Goal: Task Accomplishment & Management: Manage account settings

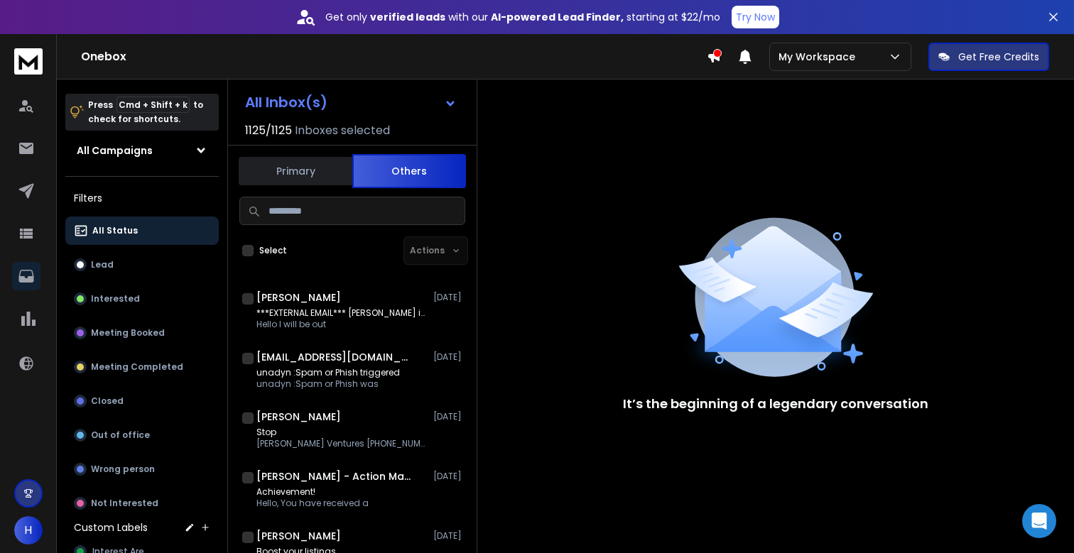
click at [308, 173] on button "Primary" at bounding box center [296, 171] width 114 height 31
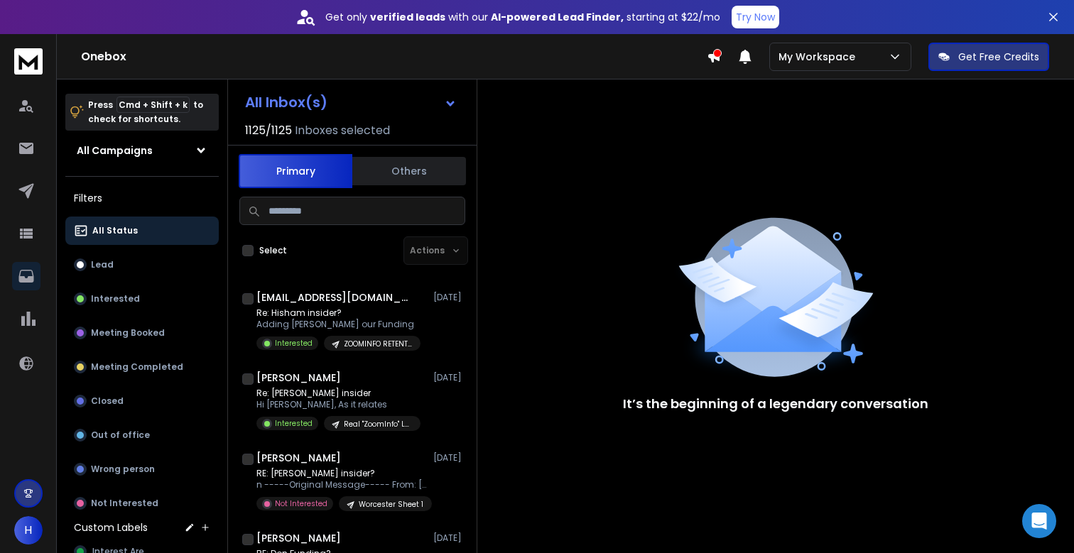
click at [391, 185] on button "Others" at bounding box center [409, 171] width 114 height 31
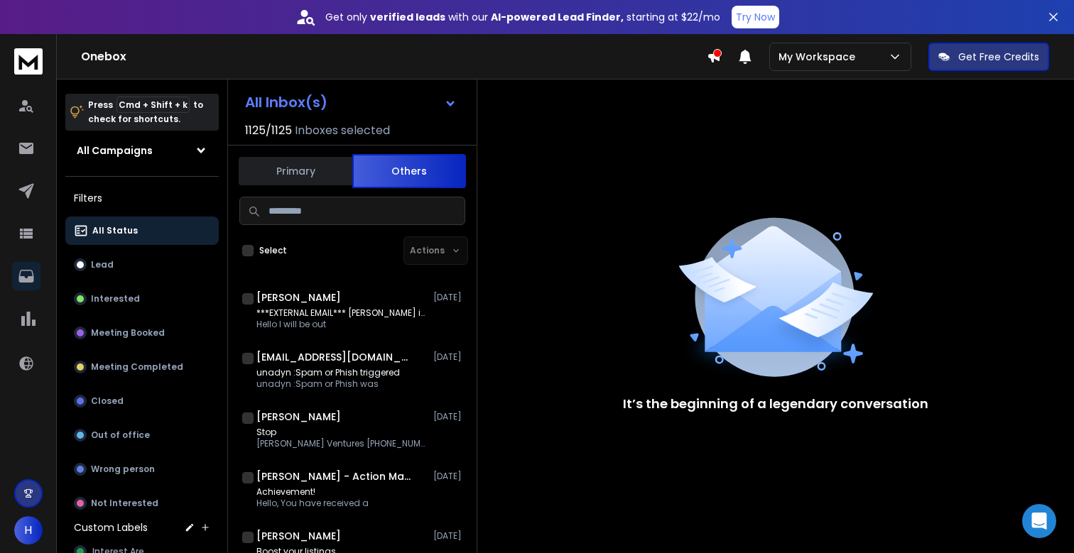
click at [315, 171] on button "Primary" at bounding box center [296, 171] width 114 height 31
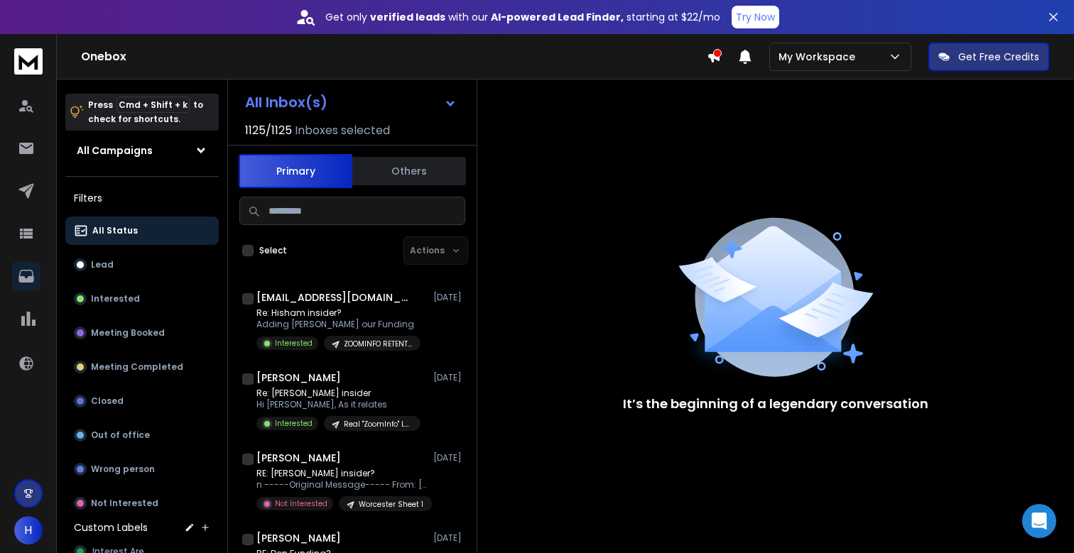
click at [427, 171] on button "Others" at bounding box center [409, 171] width 114 height 31
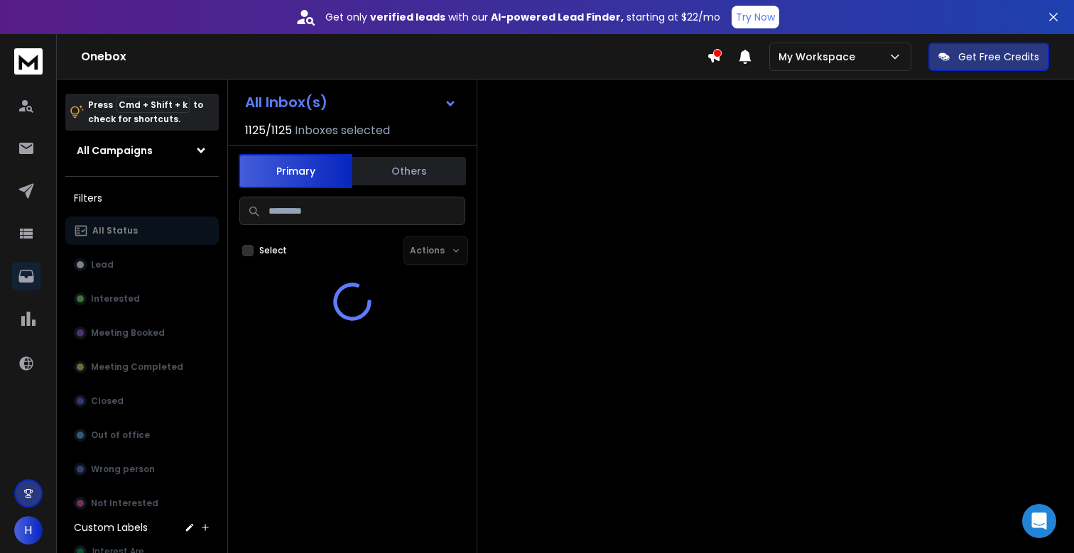
click at [283, 185] on button "Primary" at bounding box center [296, 171] width 114 height 34
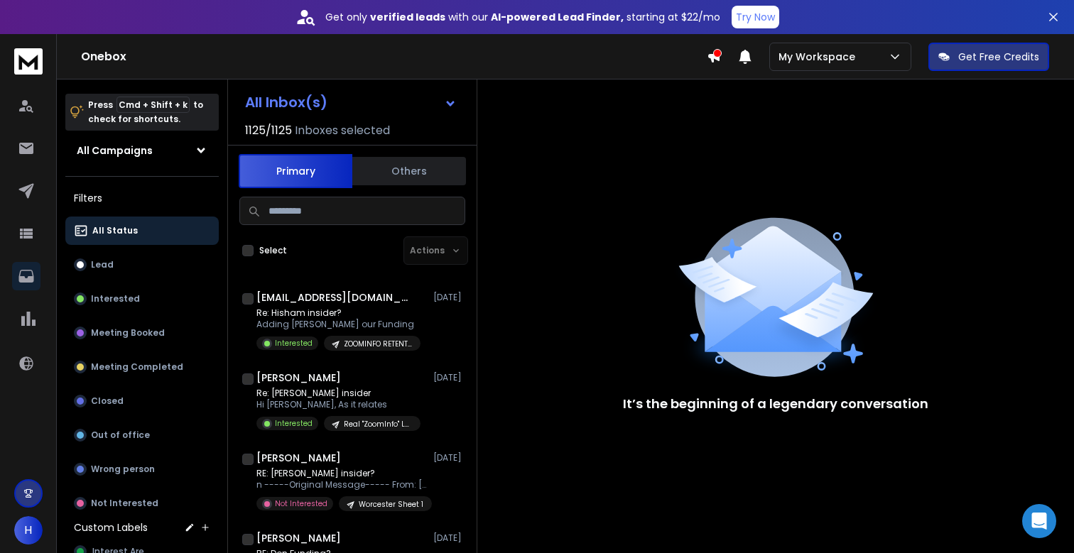
click at [393, 175] on button "Others" at bounding box center [409, 171] width 114 height 31
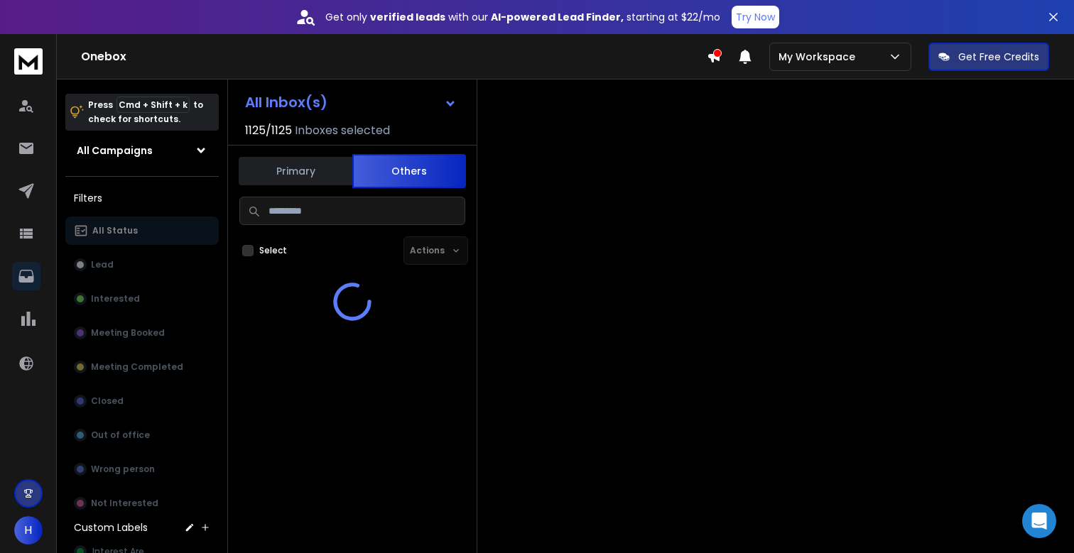
click at [393, 175] on button "Others" at bounding box center [409, 171] width 114 height 34
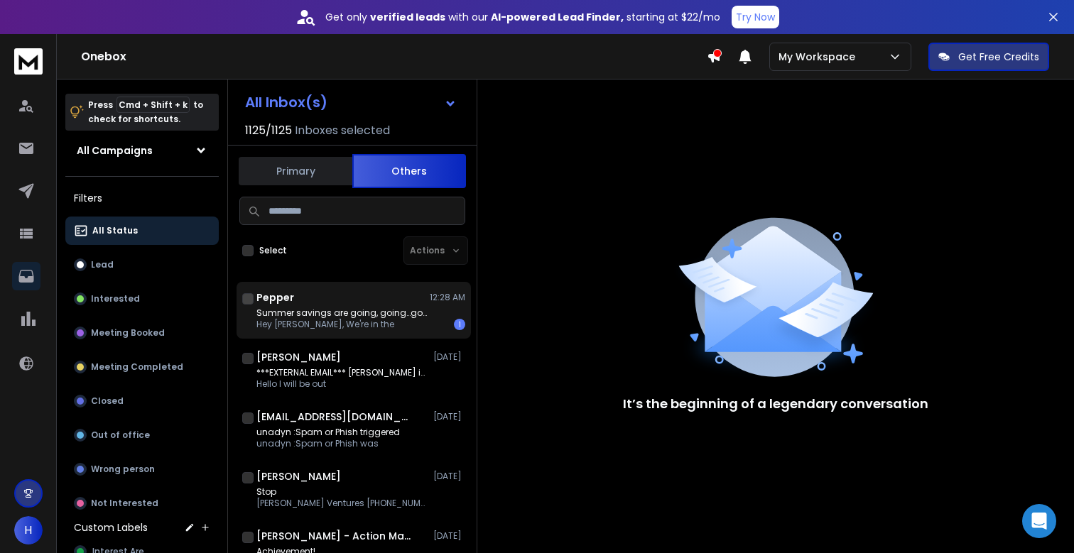
click at [399, 328] on p "Hey Bestie, We're in the" at bounding box center [341, 324] width 171 height 11
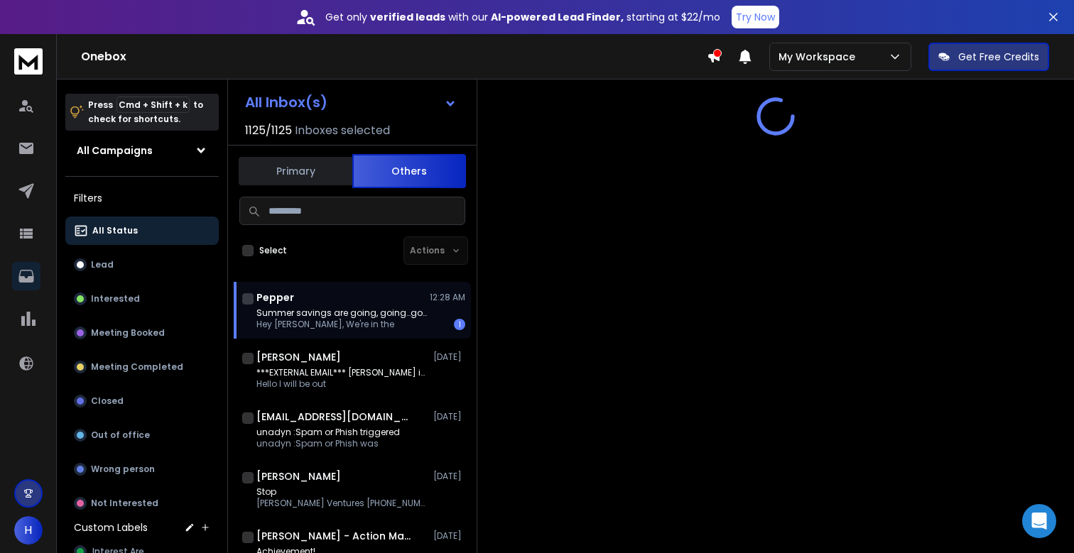
click at [334, 186] on div "Primary Others Select Actions Pepper 12:28 AM Summer savings are going, going…g…" at bounding box center [352, 422] width 249 height 531
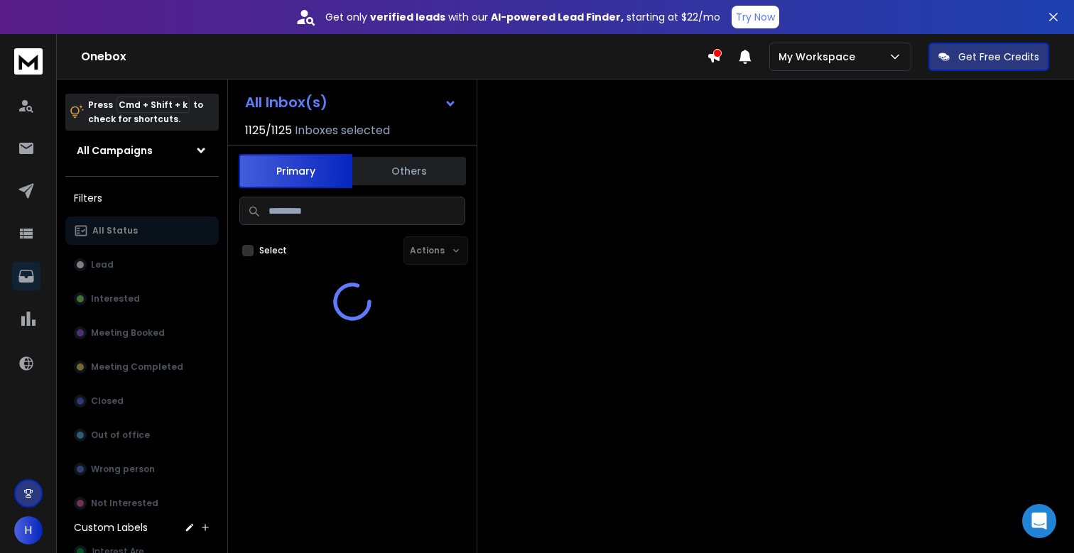
click at [334, 186] on button "Primary" at bounding box center [296, 171] width 114 height 34
click at [332, 184] on button "Primary" at bounding box center [296, 171] width 114 height 34
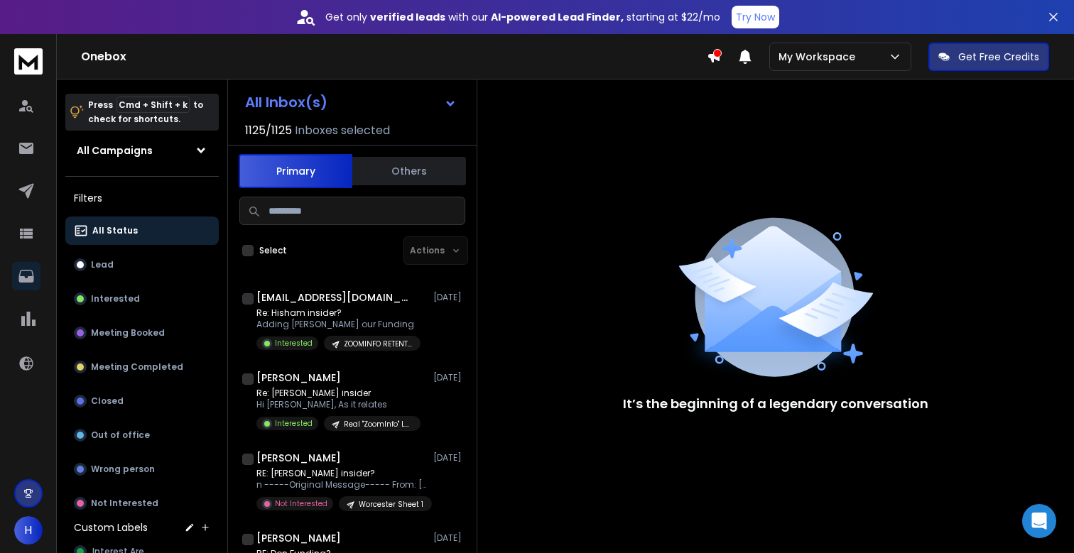
click at [362, 197] on input at bounding box center [352, 211] width 226 height 28
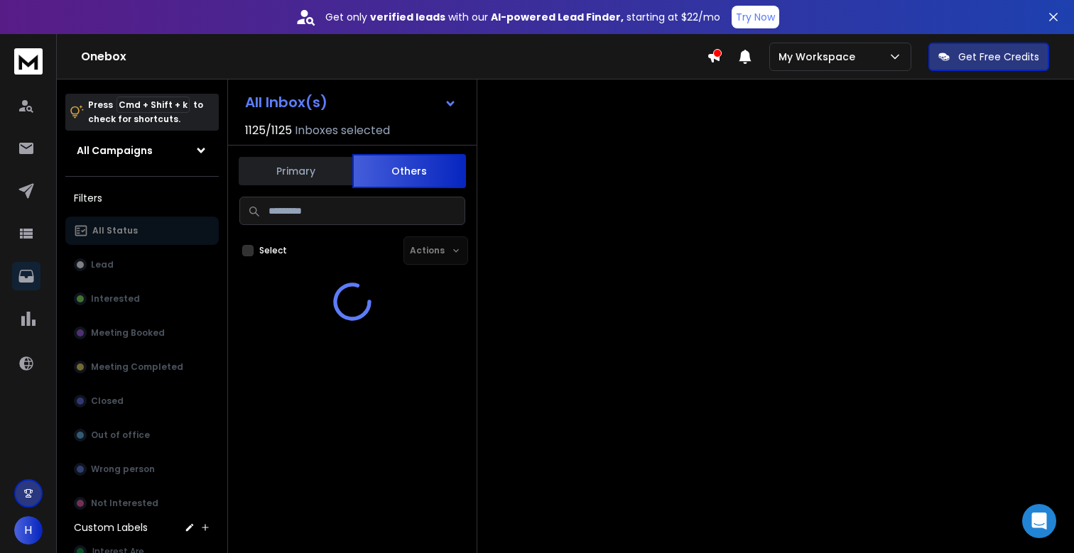
click at [361, 180] on button "Others" at bounding box center [409, 171] width 114 height 34
click at [306, 170] on button "Primary" at bounding box center [296, 171] width 114 height 31
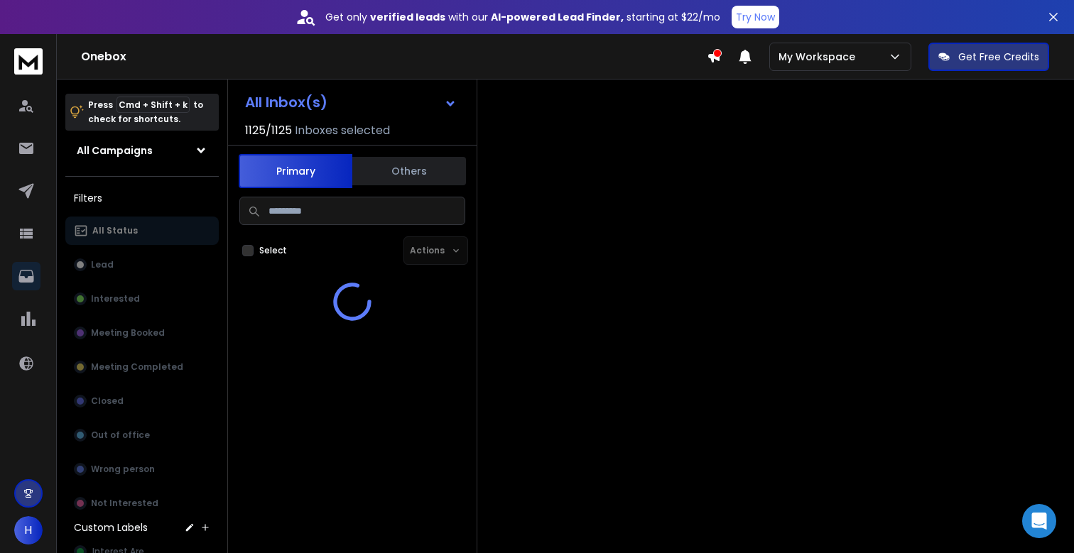
click at [306, 170] on button "Primary" at bounding box center [296, 171] width 114 height 34
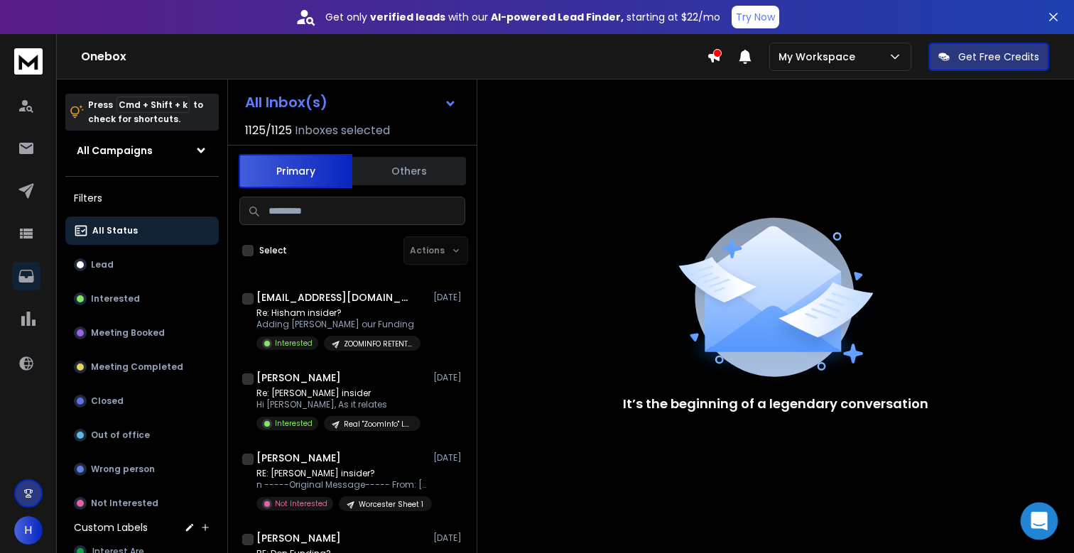
click at [1034, 516] on icon "Open Intercom Messenger" at bounding box center [1039, 521] width 16 height 18
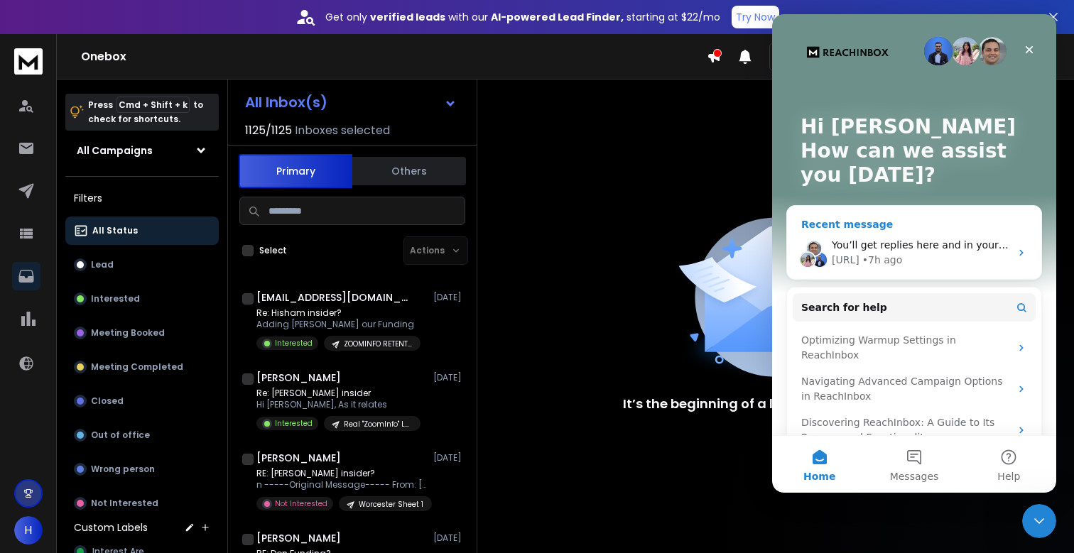
click at [902, 233] on div "You’ll get replies here and in your email: ✉️ henry19900112@gmail.com The team …" at bounding box center [914, 253] width 254 height 53
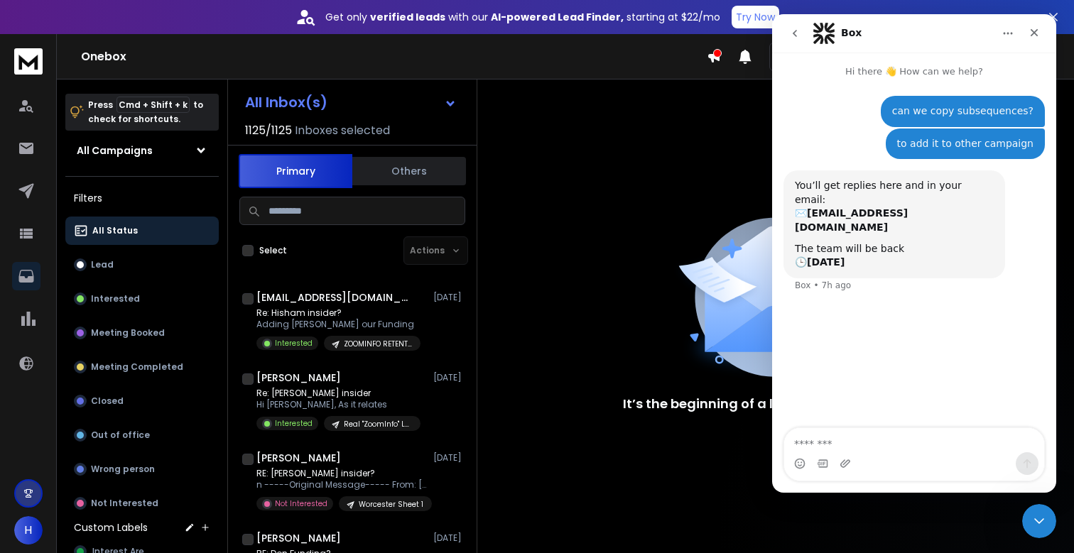
click at [1032, 534] on div "Close Intercom Messenger" at bounding box center [1039, 521] width 34 height 34
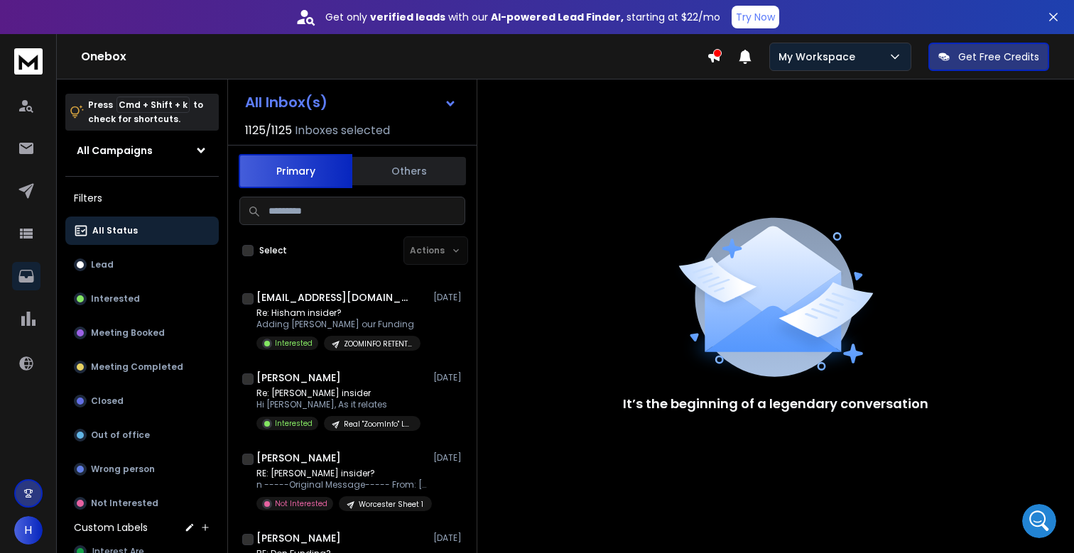
click at [849, 55] on p "My Workspace" at bounding box center [820, 57] width 82 height 14
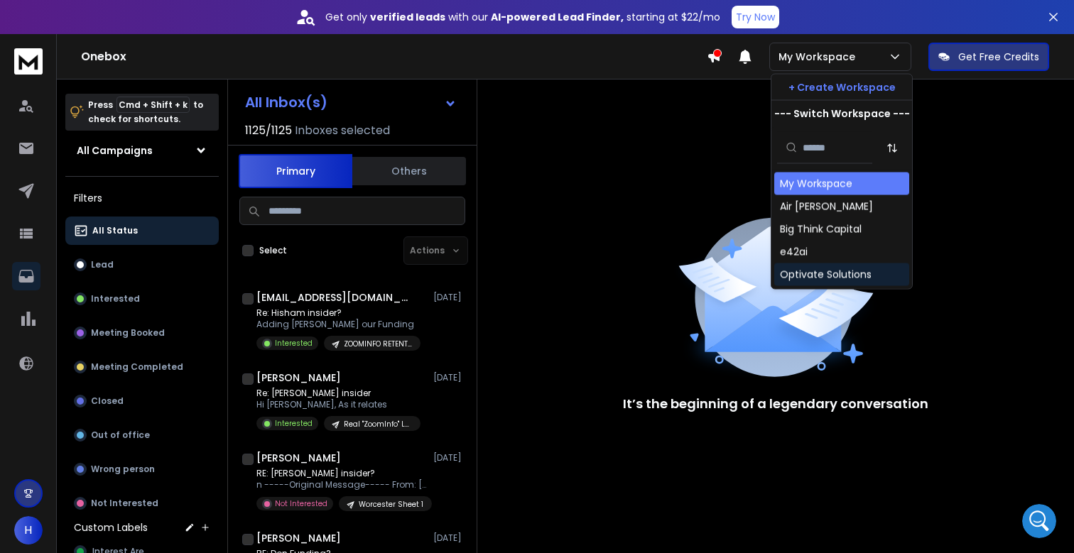
click at [834, 282] on div "Optivate Solutions" at bounding box center [841, 275] width 135 height 23
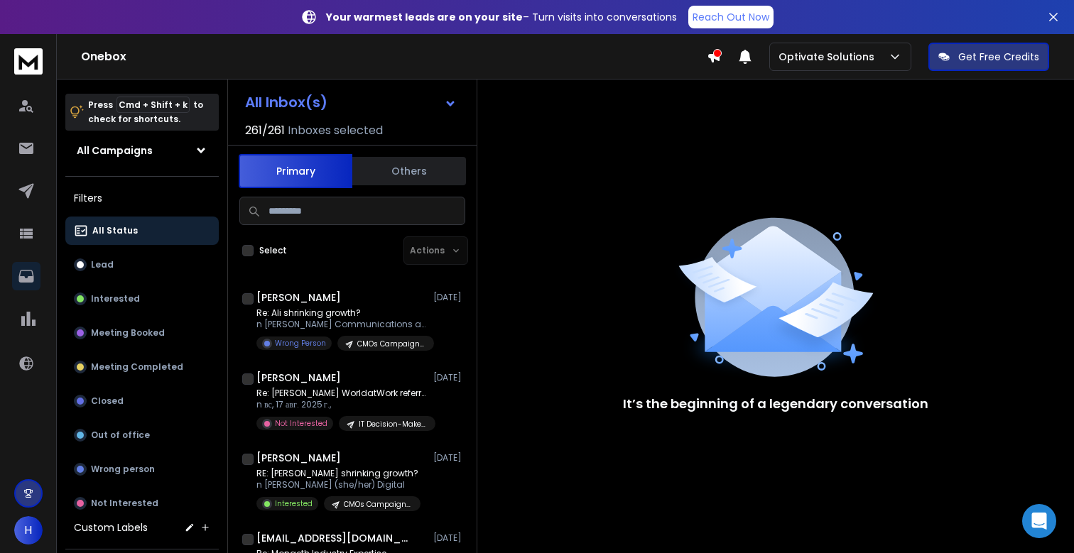
click at [29, 173] on div at bounding box center [28, 238] width 33 height 292
click at [25, 181] on link at bounding box center [26, 191] width 28 height 28
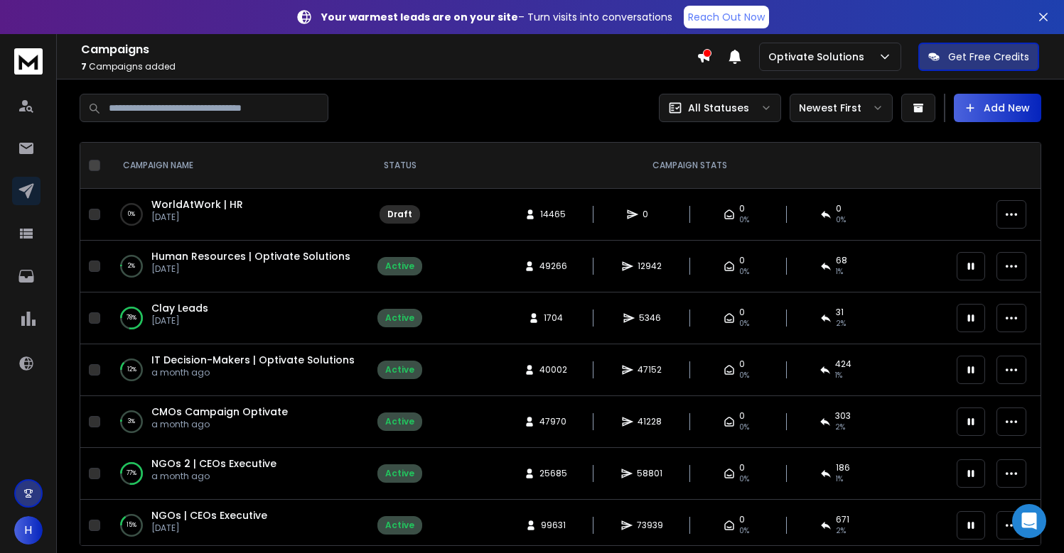
click at [237, 207] on span "WorldAtWork | HR" at bounding box center [197, 205] width 92 height 14
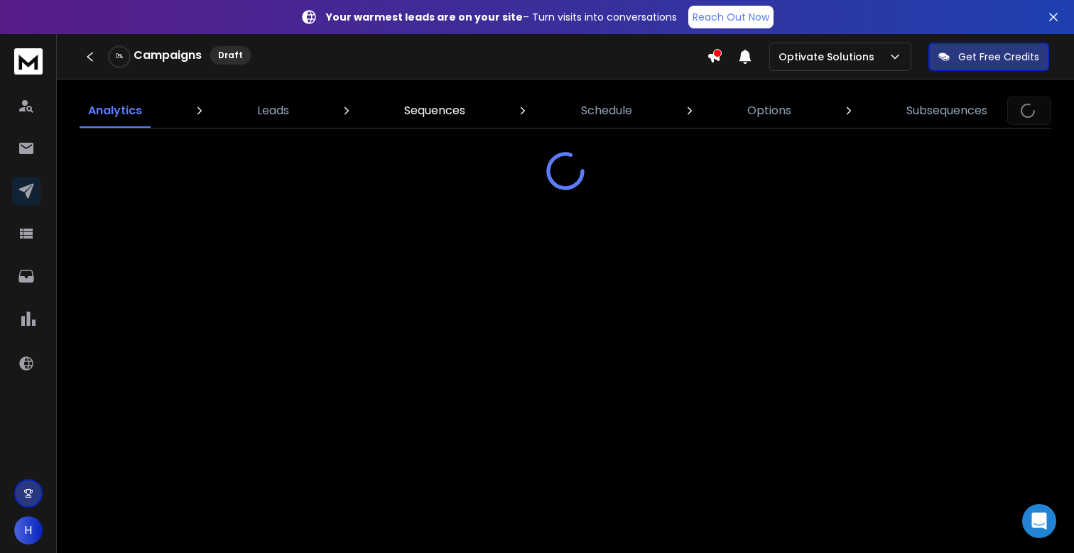
click at [426, 114] on p "Sequences" at bounding box center [434, 110] width 61 height 17
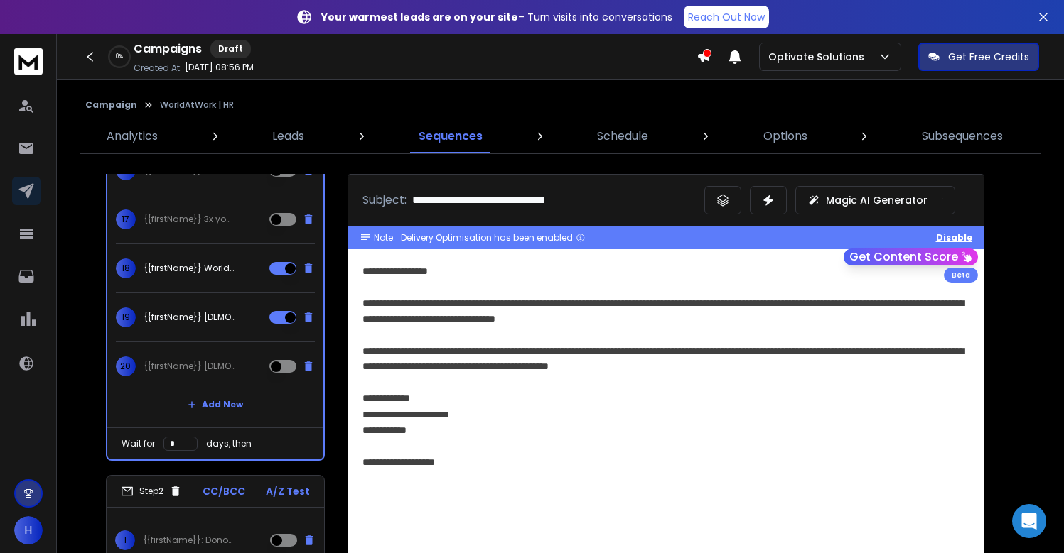
scroll to position [809, 0]
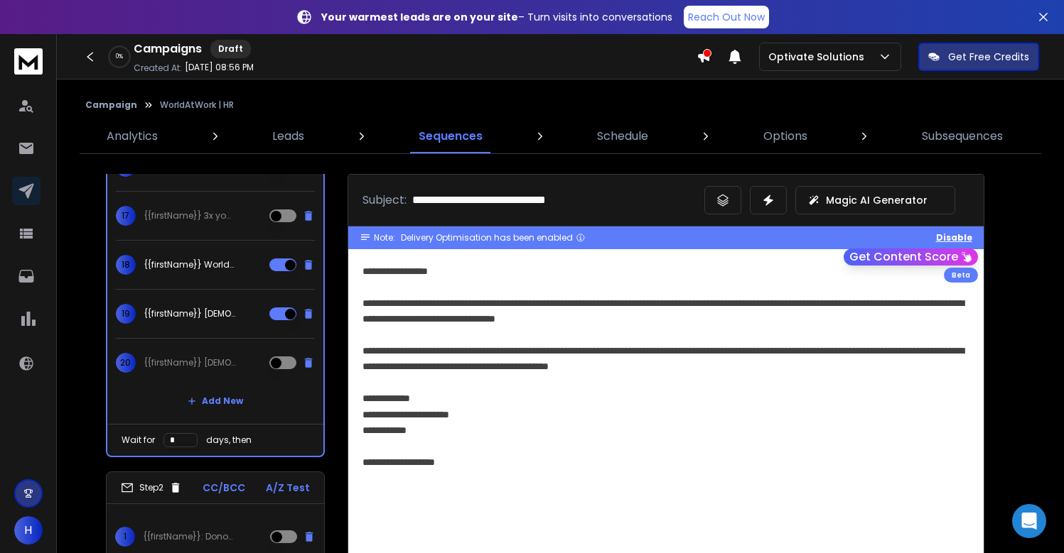
click at [203, 271] on div "18 {{firstName}} WorldatWork referral?" at bounding box center [175, 265] width 119 height 20
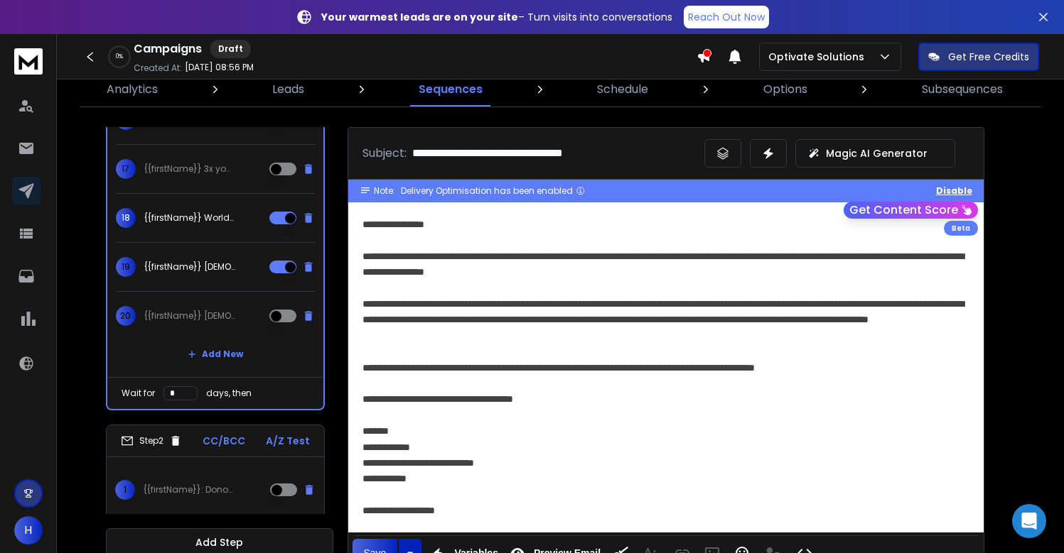
scroll to position [44, 0]
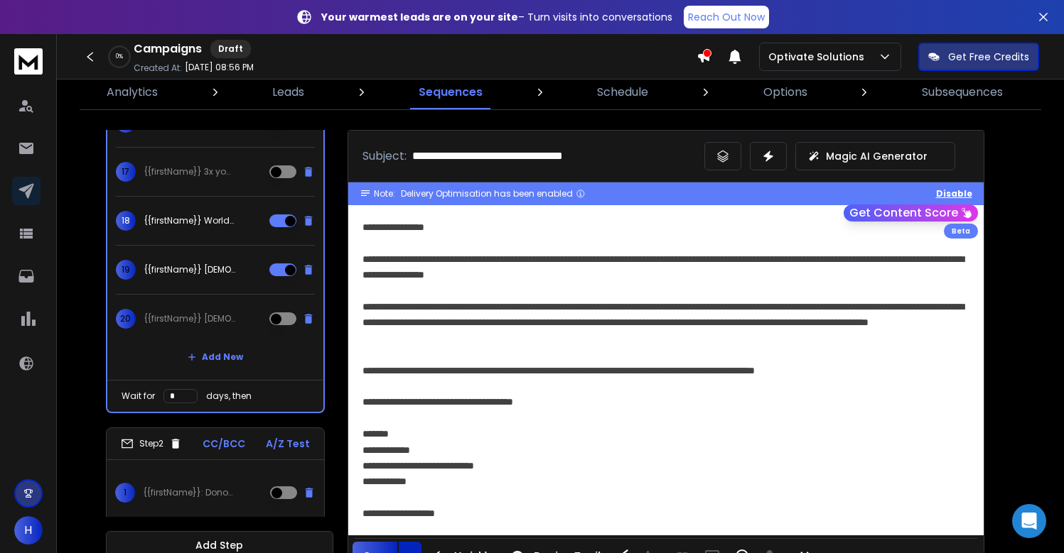
click at [194, 271] on p "{{firstName}} WorldatWork?" at bounding box center [189, 269] width 91 height 11
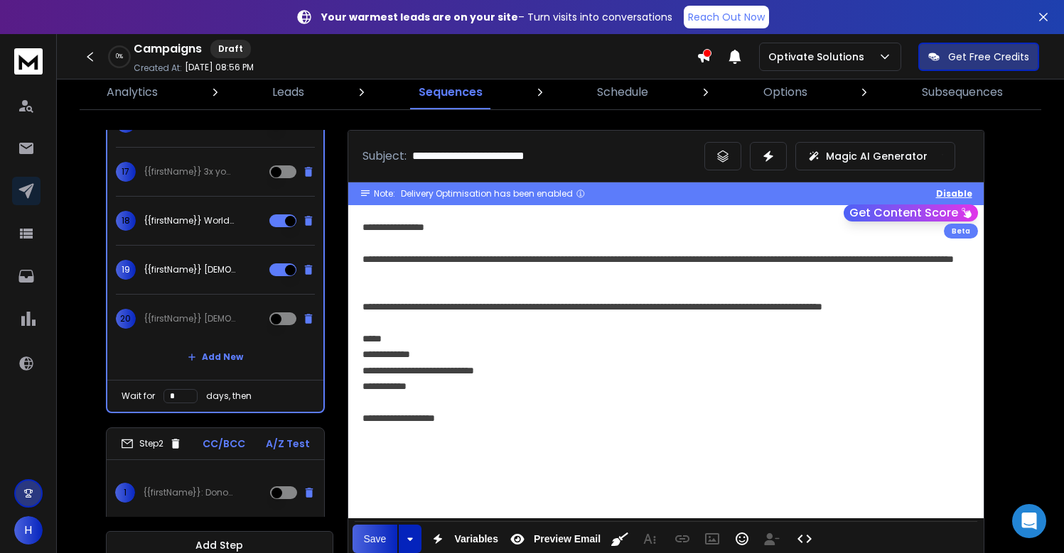
click at [276, 222] on button "button" at bounding box center [282, 221] width 27 height 13
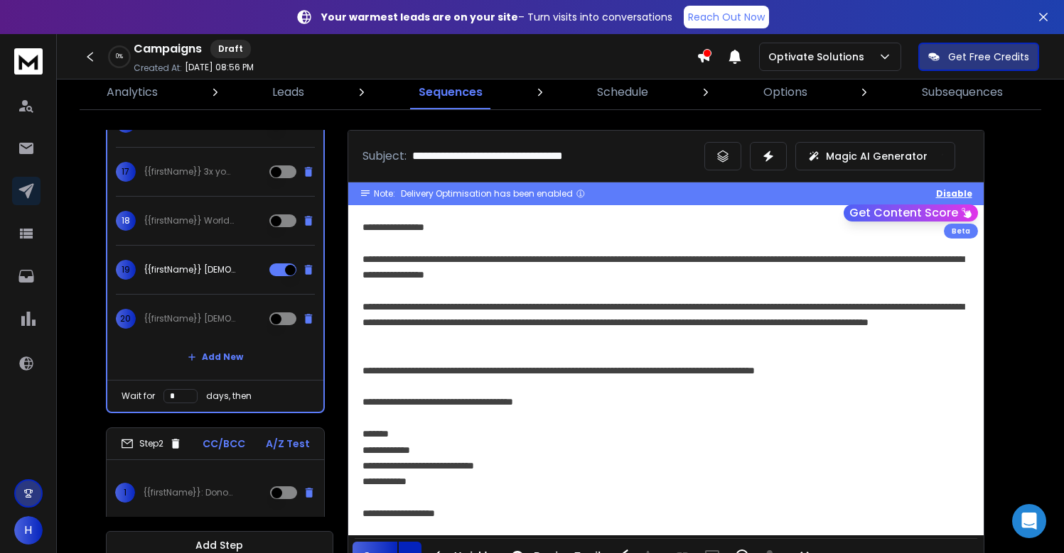
click at [244, 271] on div "19 {{firstName}} WorldatWork?" at bounding box center [215, 270] width 199 height 49
type input "**********"
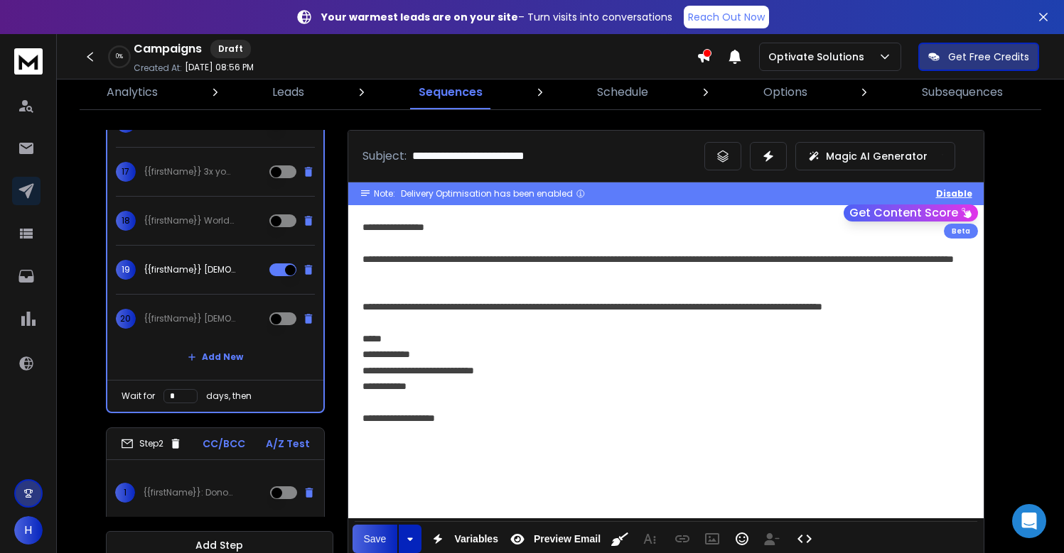
click at [813, 255] on div "**********" at bounding box center [665, 268] width 607 height 32
click at [536, 277] on div "**********" at bounding box center [665, 268] width 607 height 32
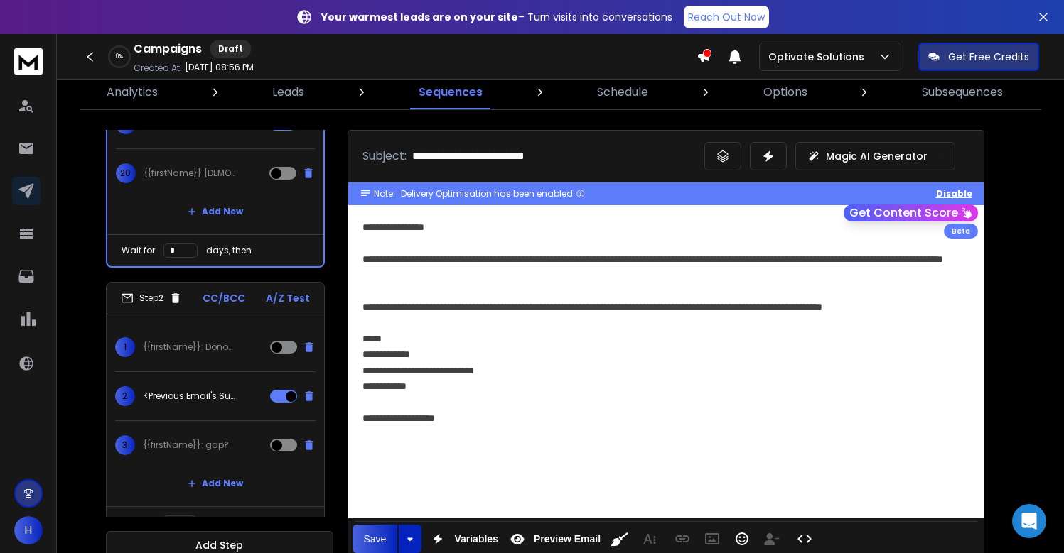
scroll to position [1073, 0]
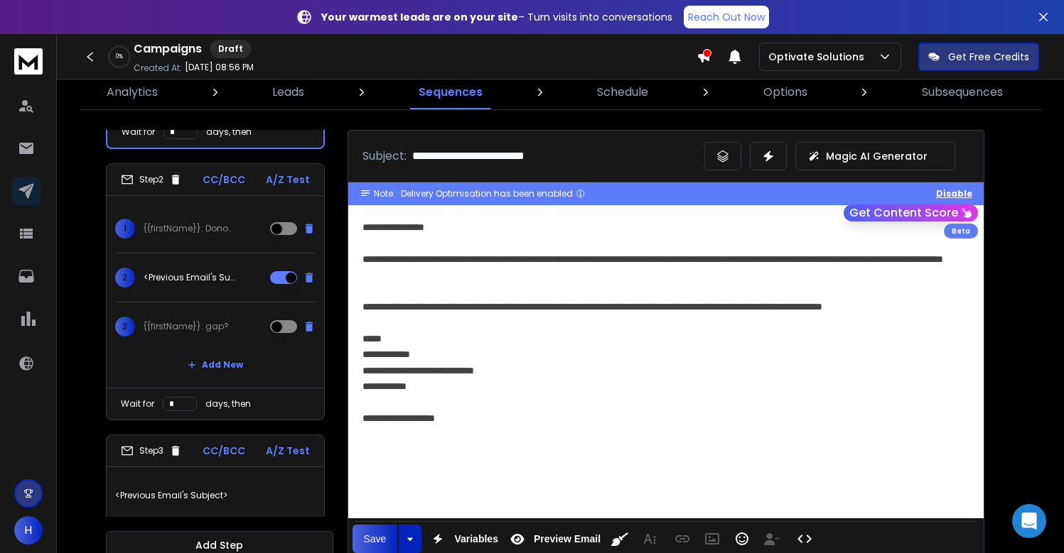
click at [208, 255] on div "2 <Previous Email's Subject>" at bounding box center [215, 278] width 200 height 49
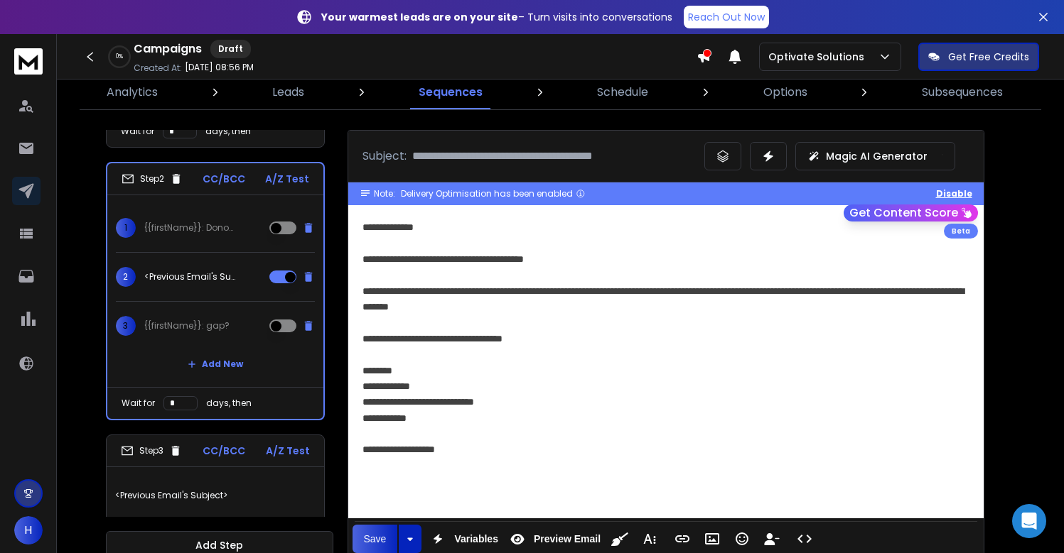
click at [210, 267] on div "2 <Previous Email's Subject>" at bounding box center [175, 277] width 119 height 20
click at [220, 273] on p "<Previous Email's Subject>" at bounding box center [189, 276] width 91 height 11
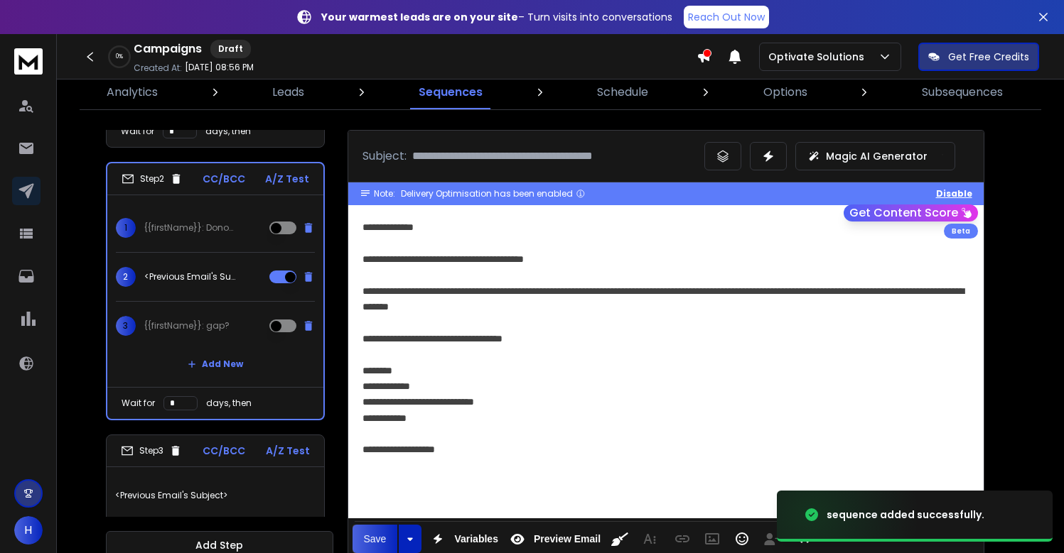
click at [571, 306] on div "**********" at bounding box center [665, 299] width 607 height 32
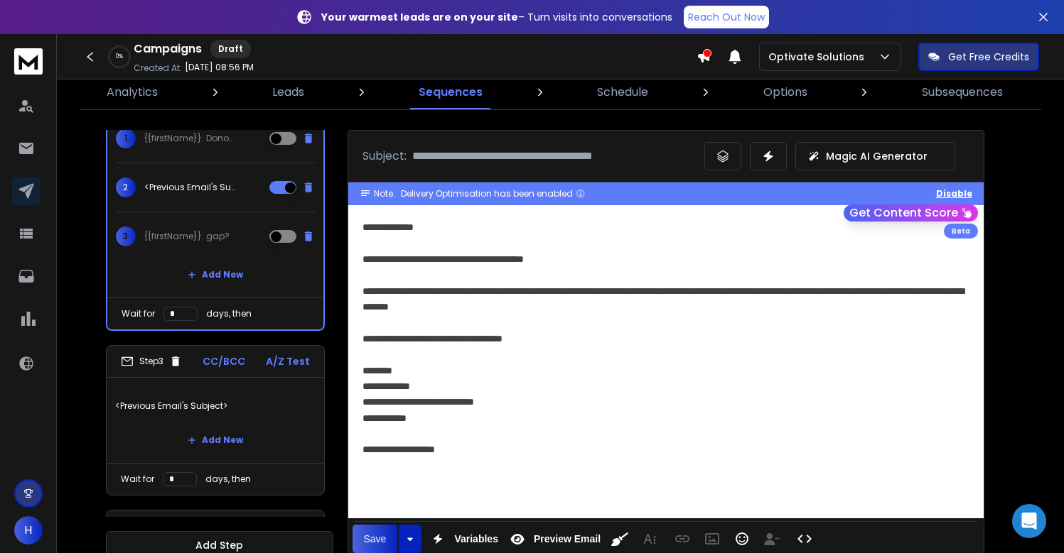
scroll to position [1181, 0]
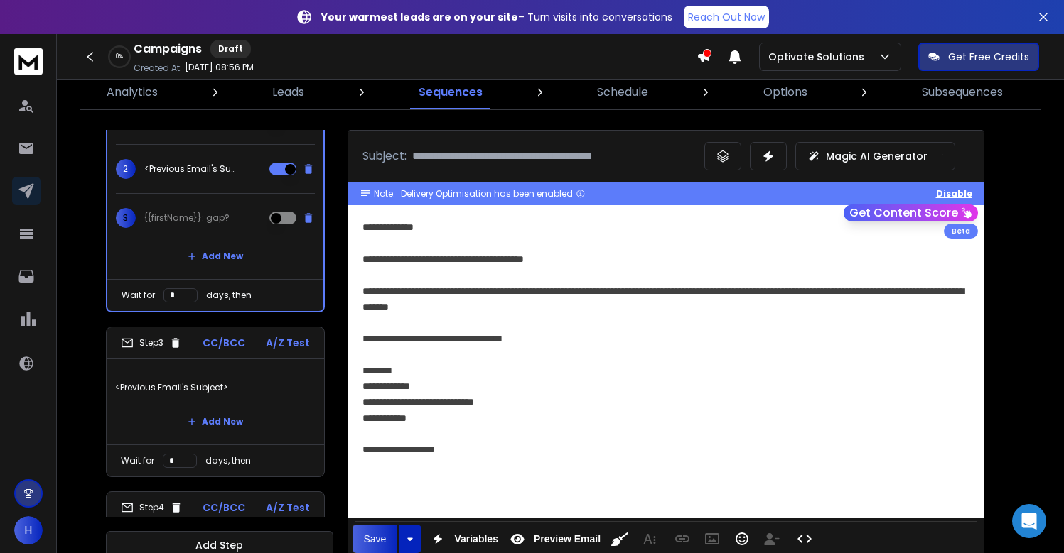
click at [209, 390] on p "<Previous Email's Subject>" at bounding box center [215, 388] width 200 height 40
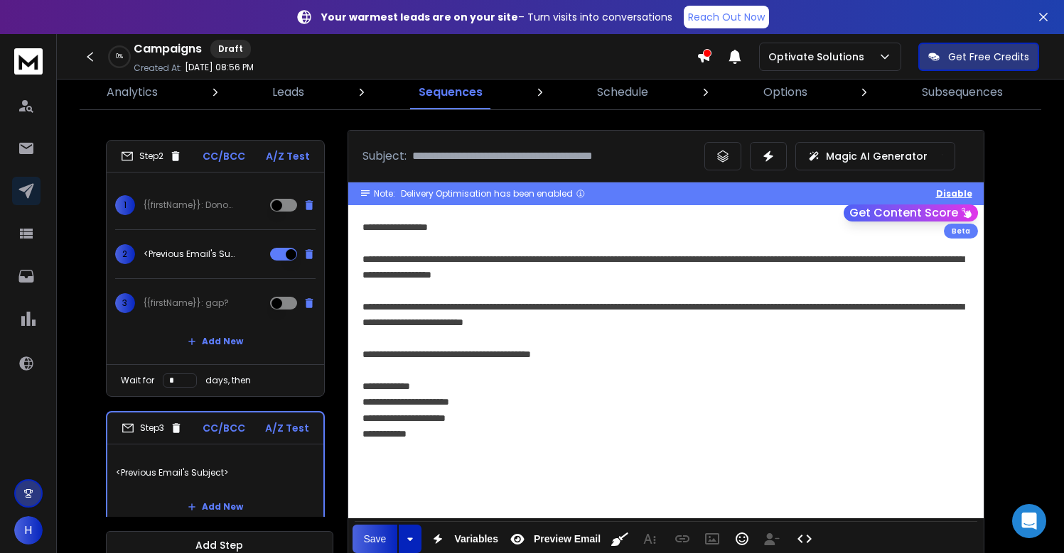
scroll to position [1075, 0]
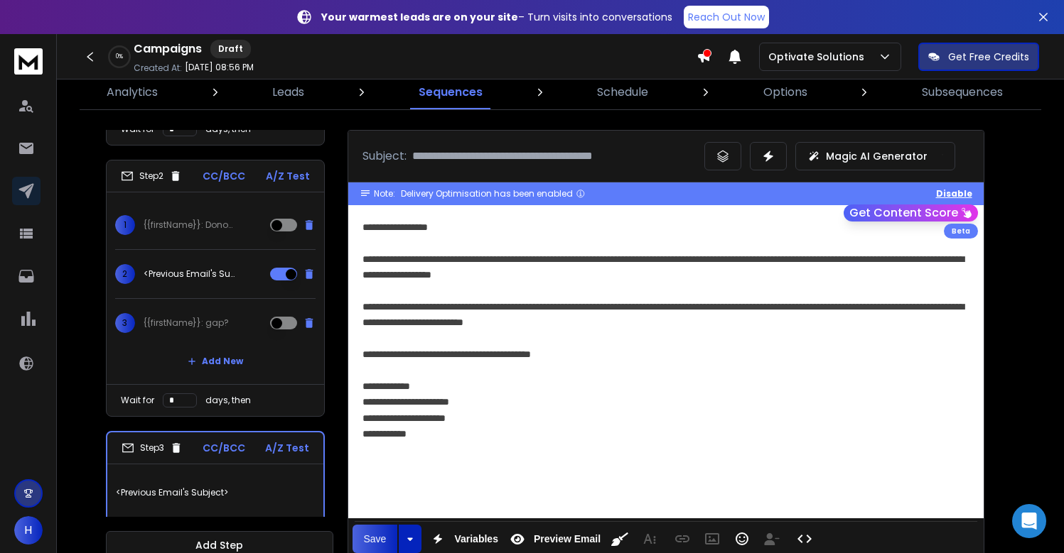
click at [220, 285] on div "2 <Previous Email's Subject>" at bounding box center [215, 274] width 200 height 49
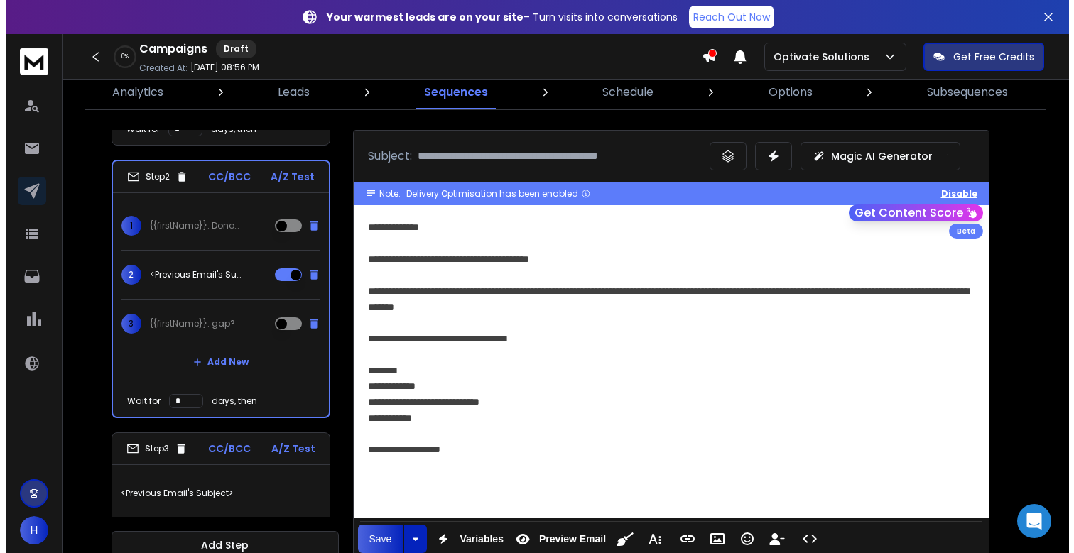
scroll to position [0, 0]
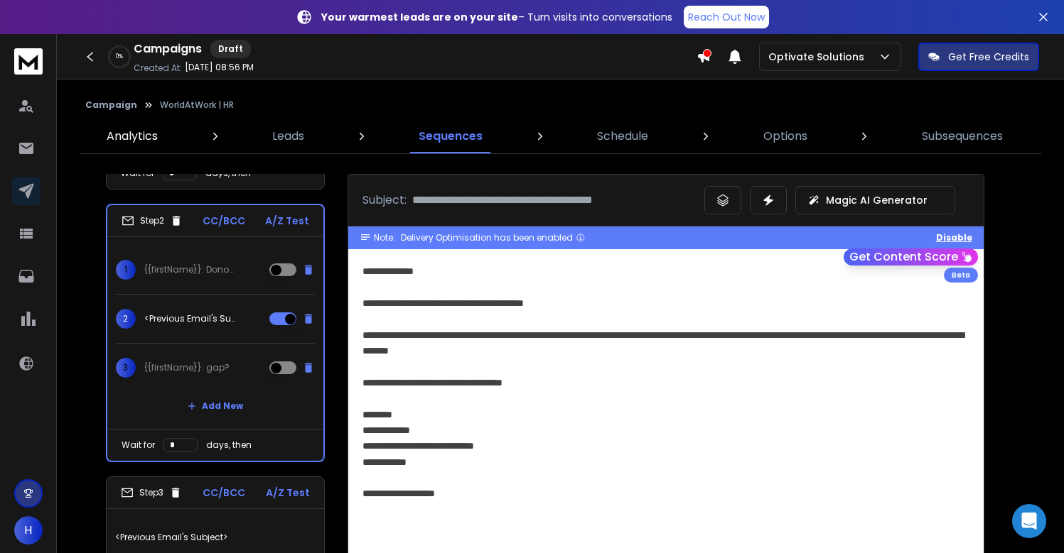
click at [101, 131] on link "Analytics" at bounding box center [132, 136] width 68 height 34
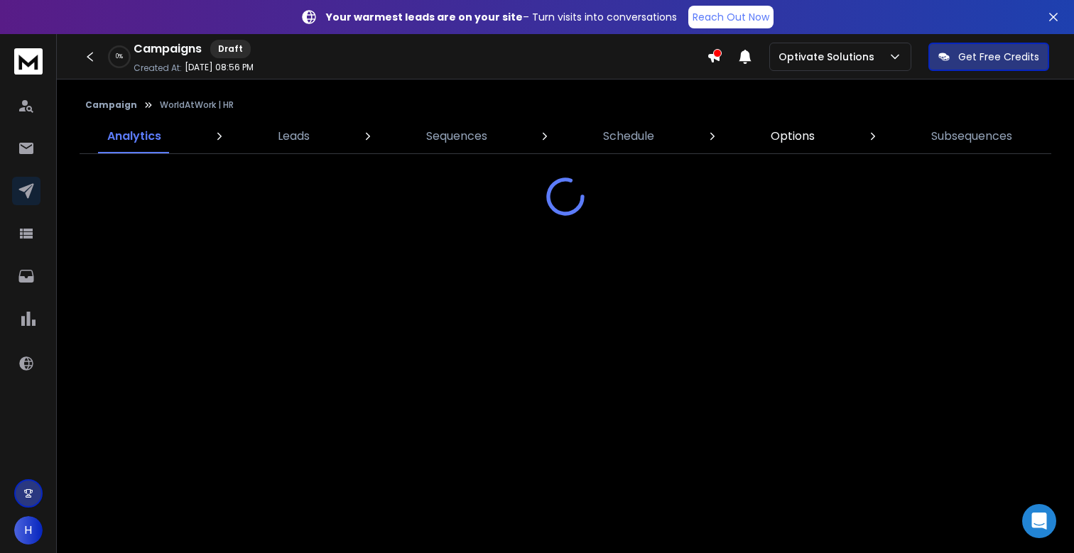
click at [782, 128] on p "Options" at bounding box center [793, 136] width 44 height 17
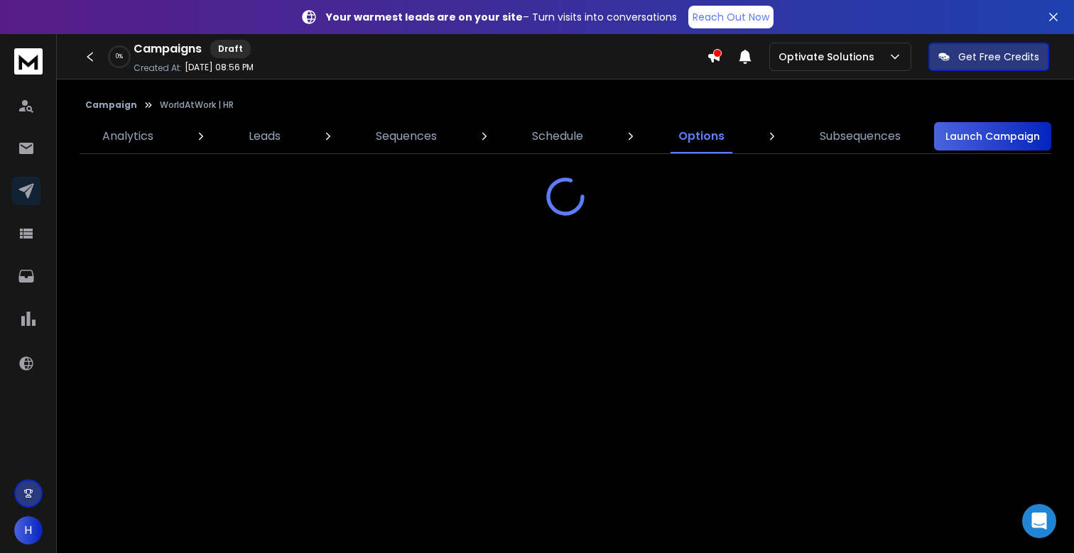
select select "*"
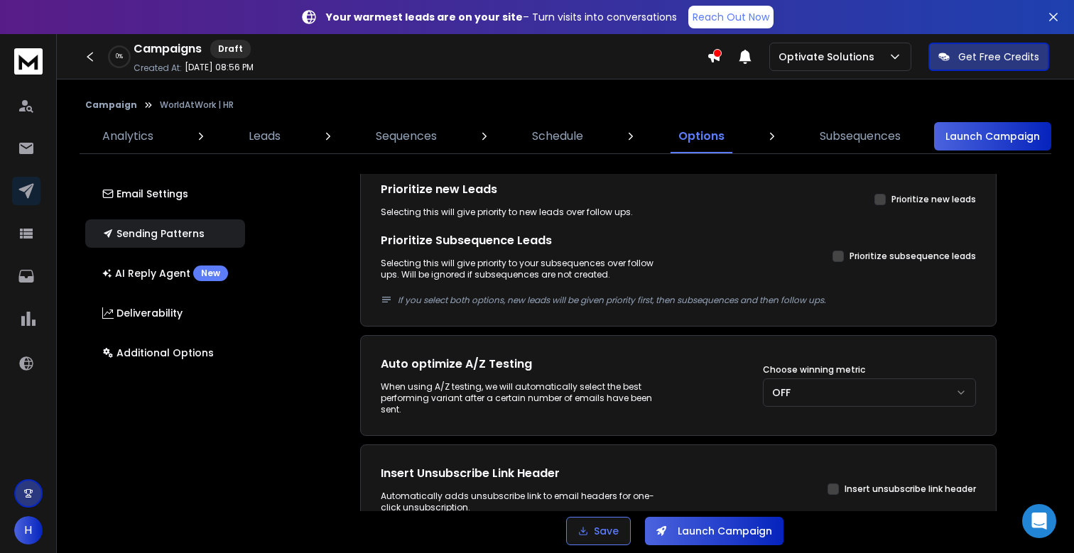
scroll to position [956, 0]
click at [679, 523] on button "Launch Campaign" at bounding box center [714, 531] width 139 height 28
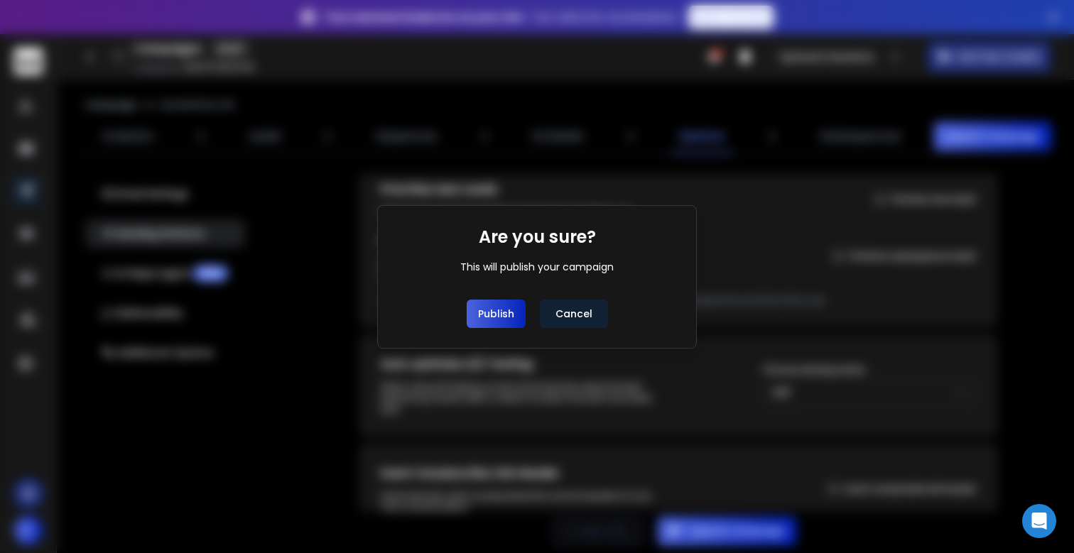
click at [492, 315] on button "Publish" at bounding box center [496, 314] width 59 height 28
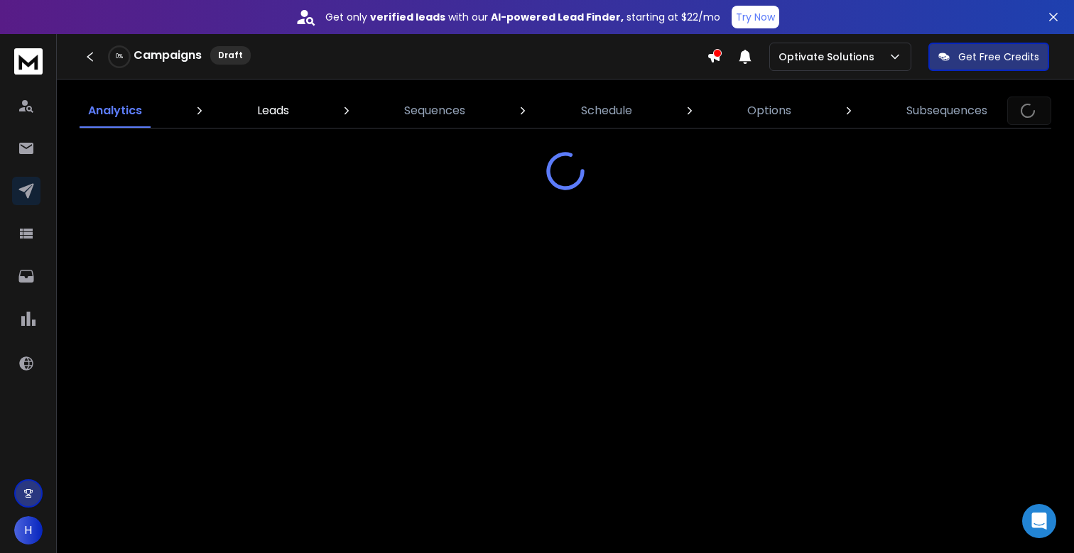
click at [286, 117] on p "Leads" at bounding box center [273, 110] width 32 height 17
click at [402, 117] on div "Analytics Leads Sequences Schedule Options Subsequences" at bounding box center [566, 111] width 972 height 35
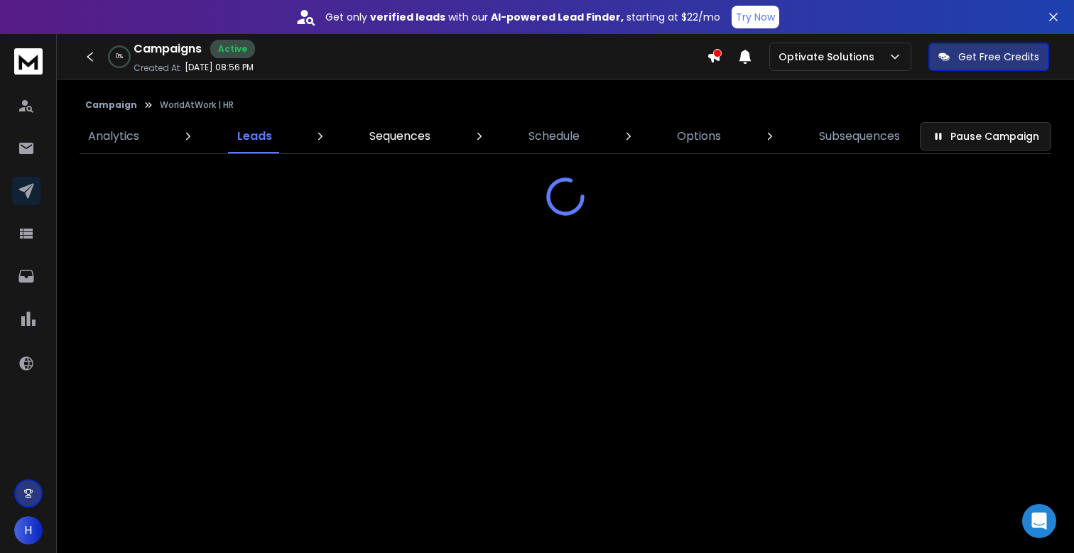
click at [409, 134] on p "Sequences" at bounding box center [399, 136] width 61 height 17
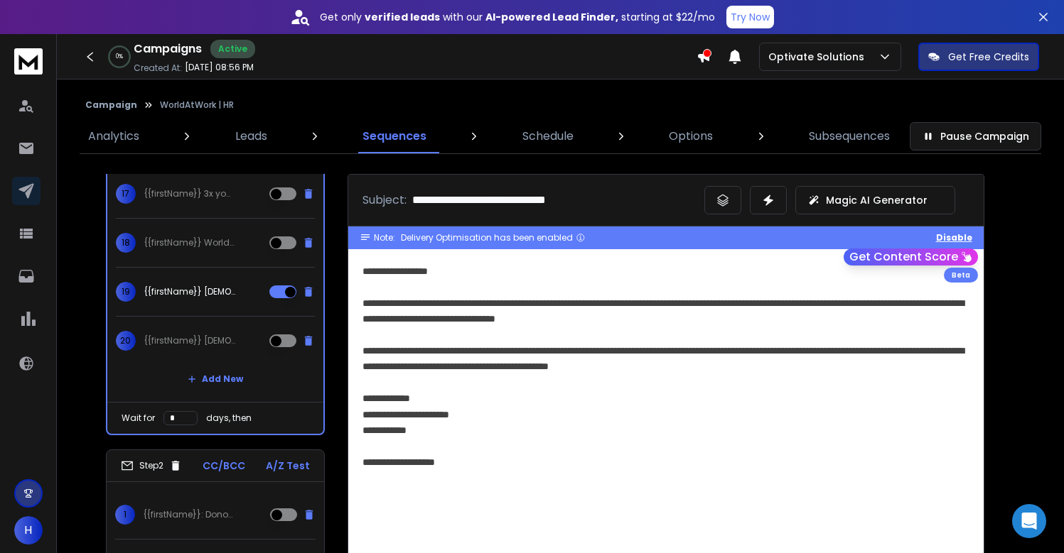
scroll to position [834, 0]
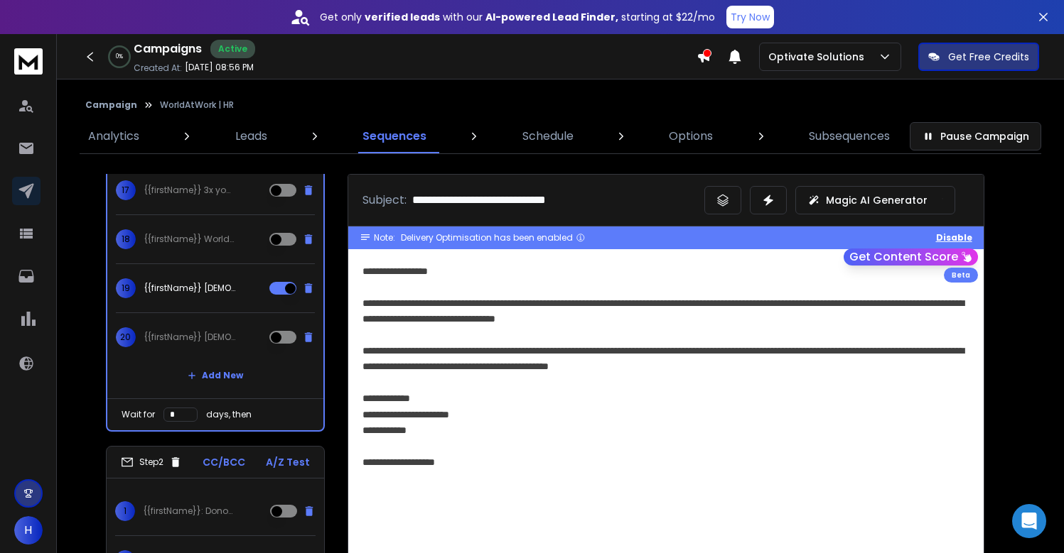
click at [183, 301] on div "19 {{firstName}} WorldatWork?" at bounding box center [215, 288] width 199 height 49
type input "**********"
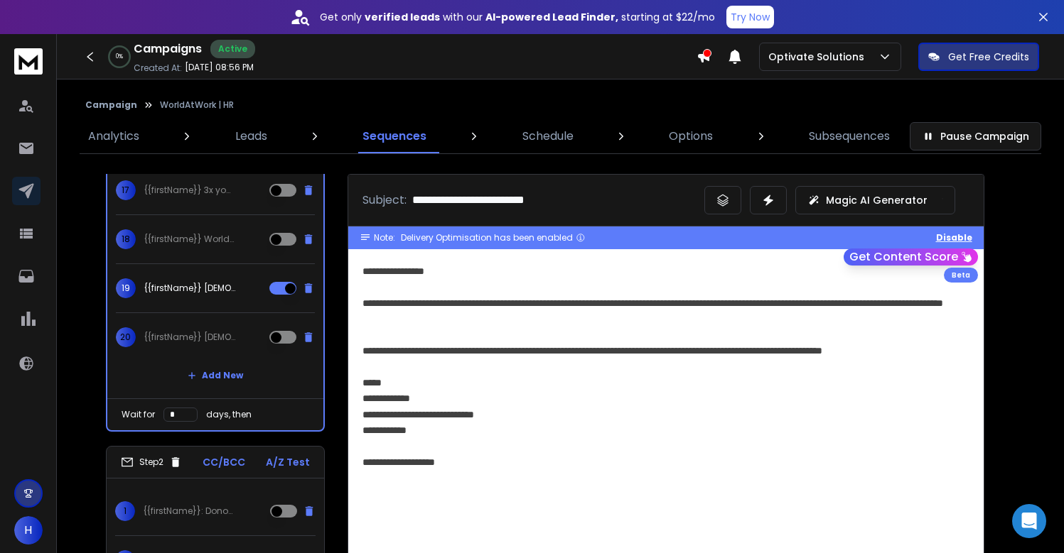
click at [192, 283] on p "{{firstName}} WorldatWork?" at bounding box center [189, 288] width 91 height 11
click at [848, 58] on p "Optivate Solutions" at bounding box center [819, 57] width 102 height 14
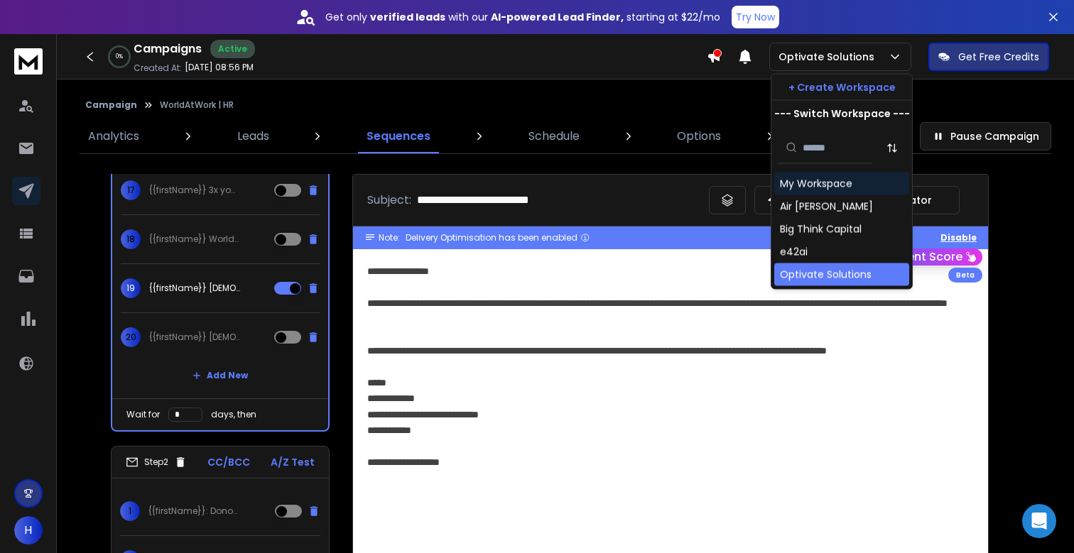
click at [810, 185] on div "My Workspace" at bounding box center [816, 184] width 72 height 14
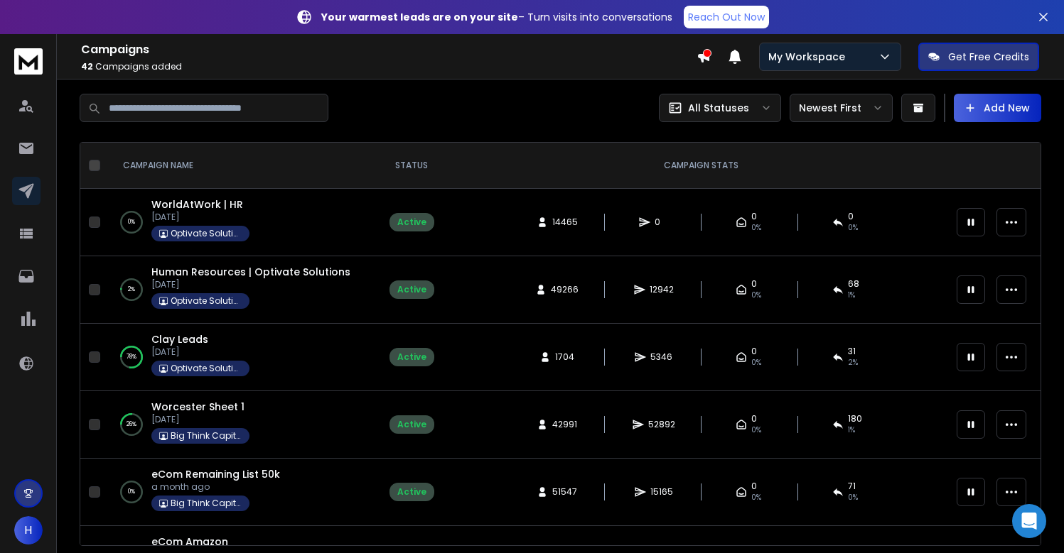
click at [840, 55] on p "My Workspace" at bounding box center [809, 57] width 82 height 14
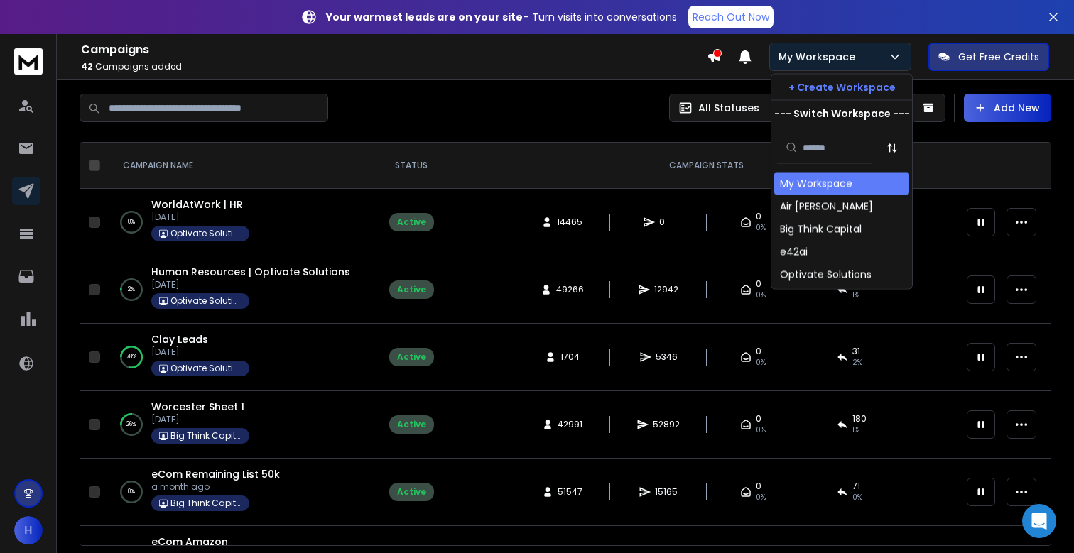
click at [840, 55] on p "My Workspace" at bounding box center [820, 57] width 82 height 14
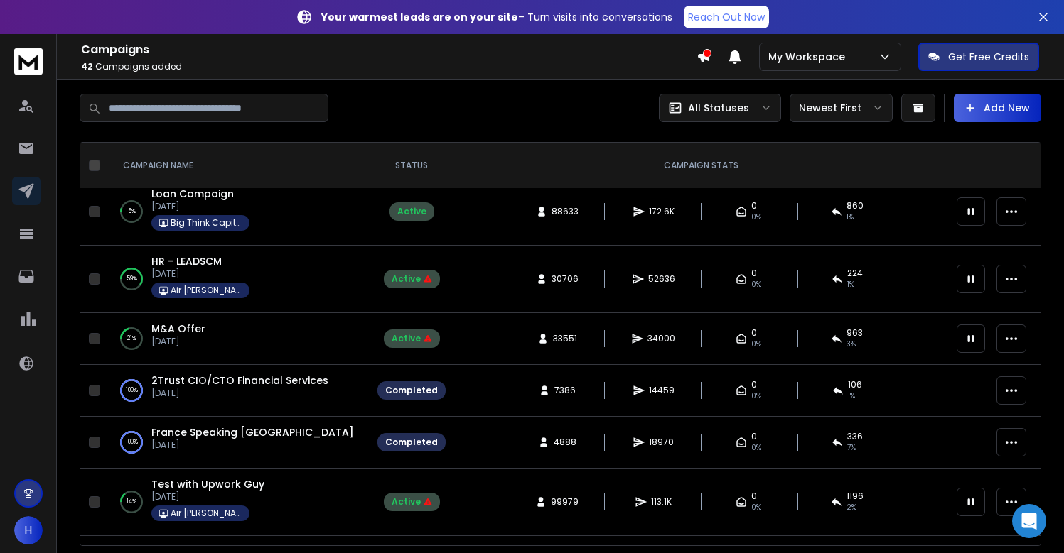
scroll to position [1285, 0]
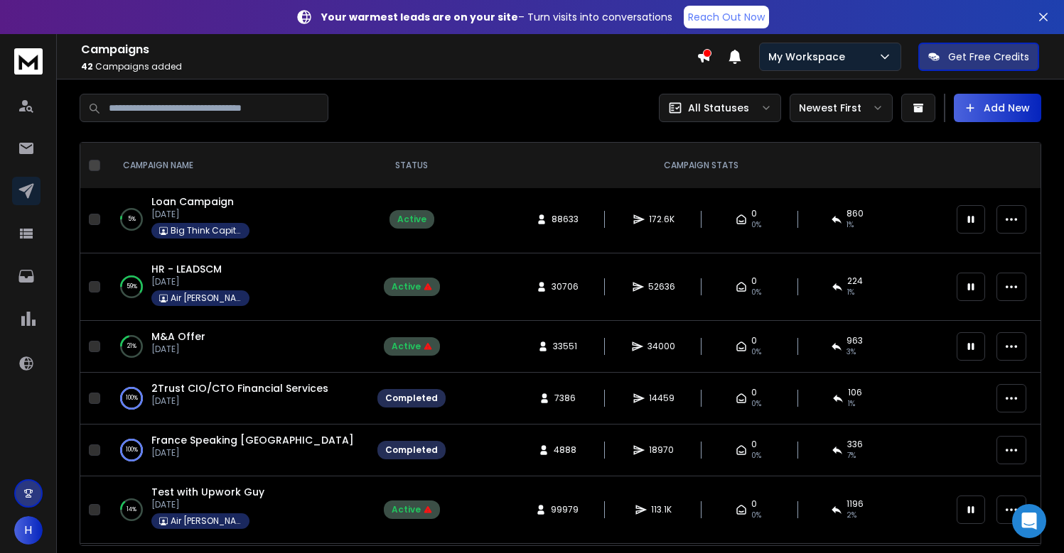
click at [768, 48] on button "My Workspace" at bounding box center [830, 57] width 142 height 28
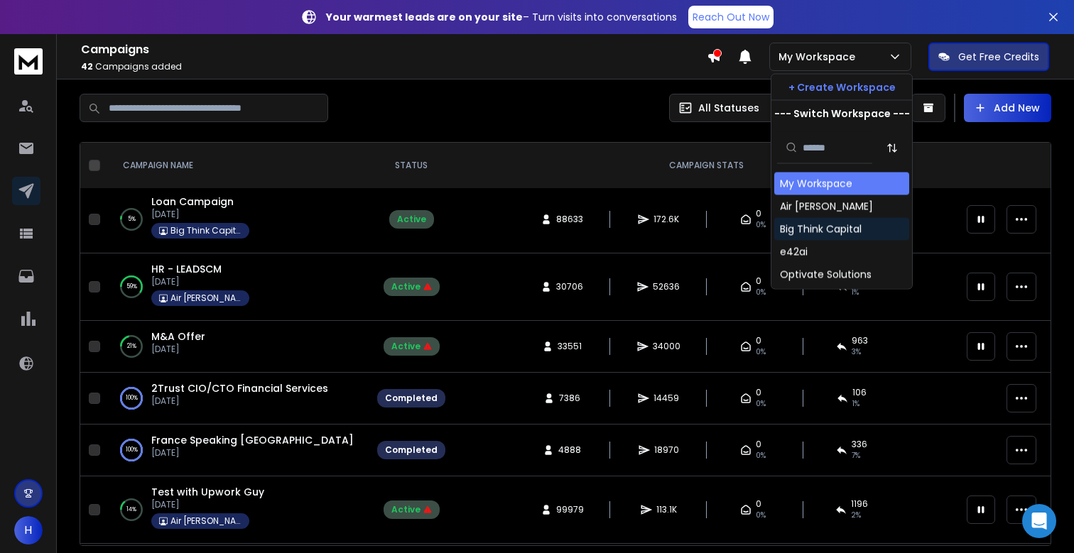
click at [808, 226] on div "Big Think Capital" at bounding box center [821, 229] width 82 height 14
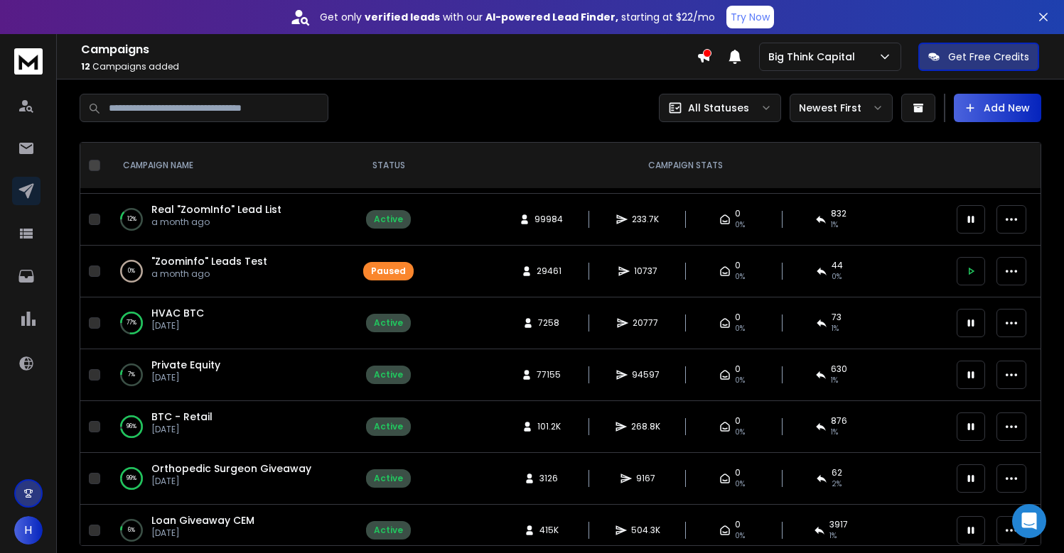
scroll to position [276, 0]
